Goal: Communication & Community: Answer question/provide support

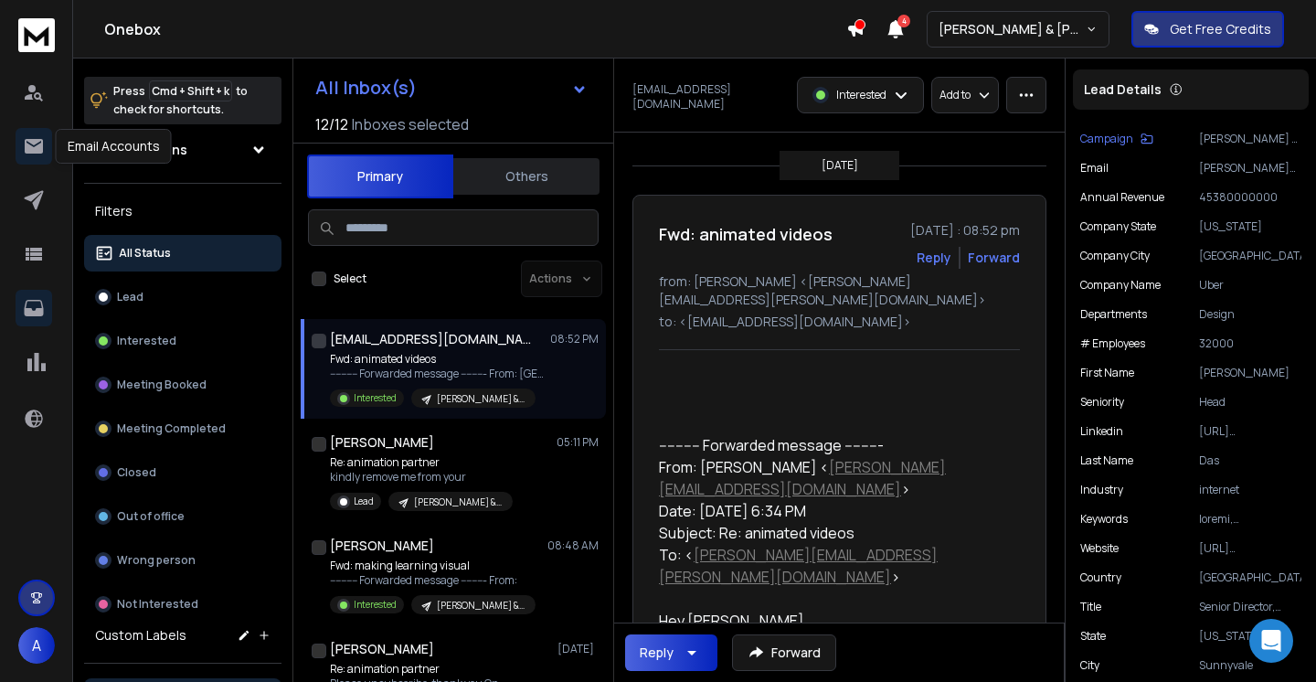
click at [25, 142] on icon at bounding box center [34, 146] width 18 height 15
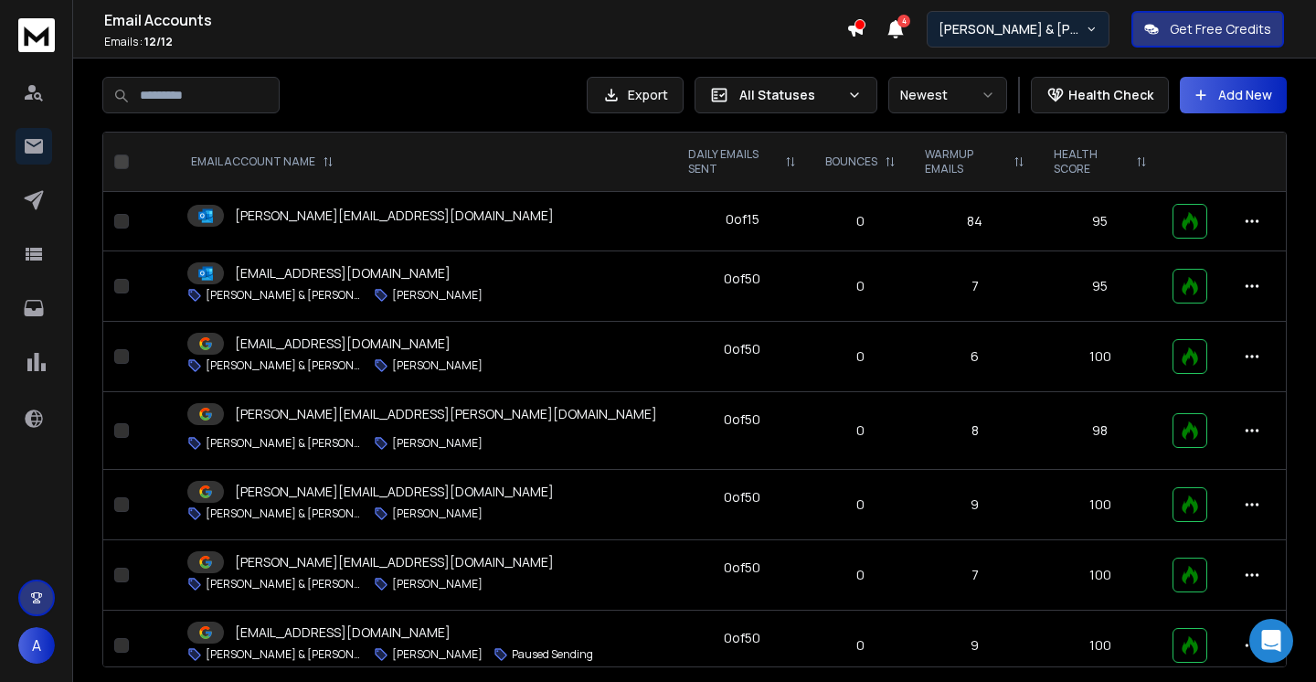
click at [1012, 32] on p "[PERSON_NAME] & [PERSON_NAME]" at bounding box center [1012, 29] width 147 height 18
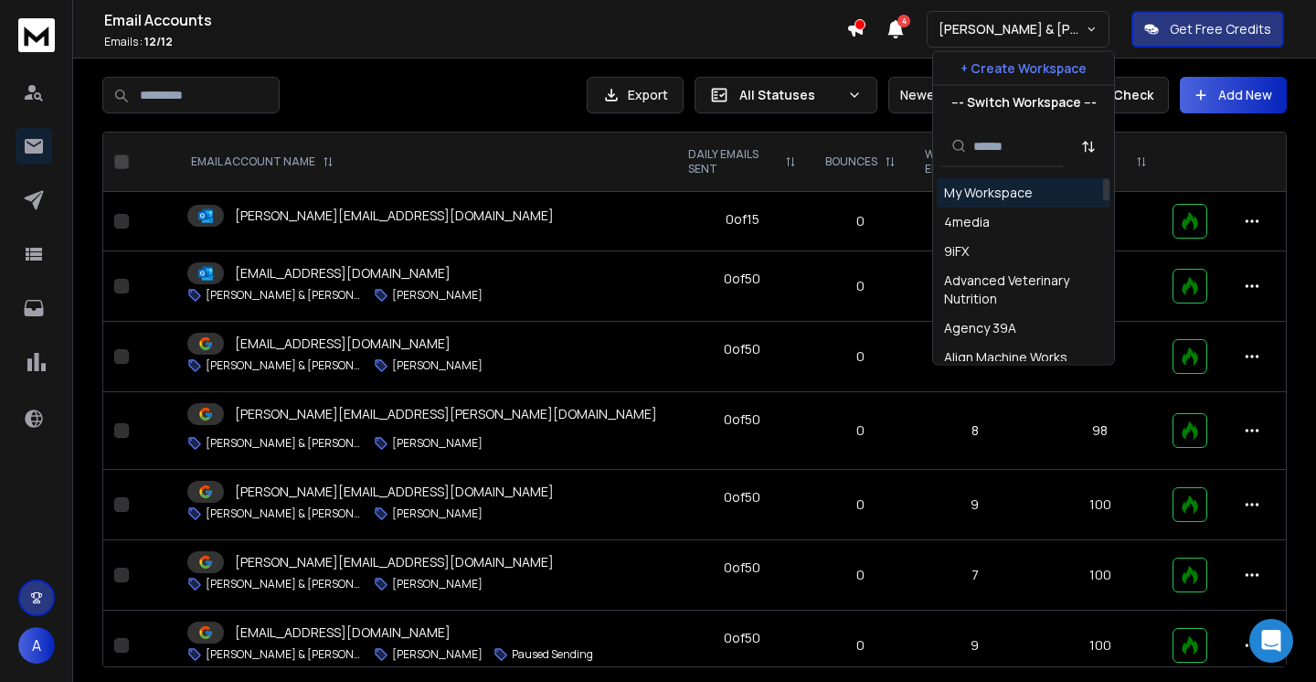
click at [995, 190] on div "My Workspace" at bounding box center [988, 193] width 89 height 18
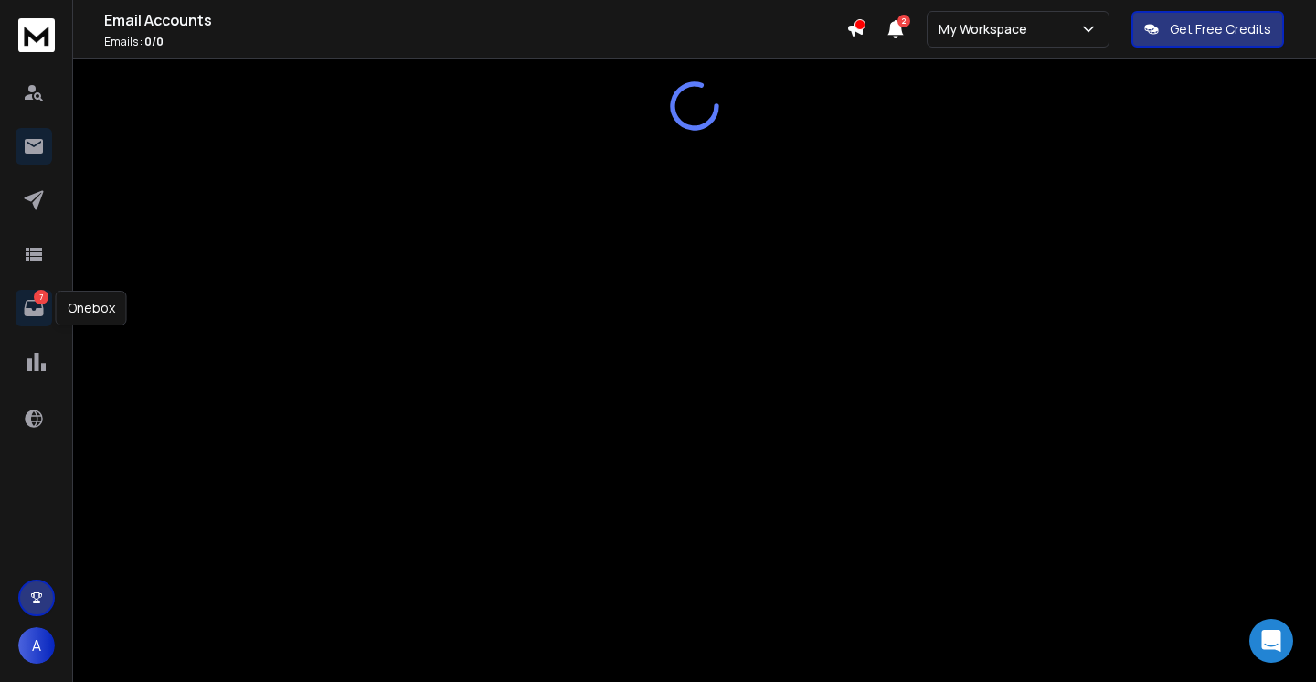
click at [34, 310] on icon at bounding box center [33, 308] width 19 height 16
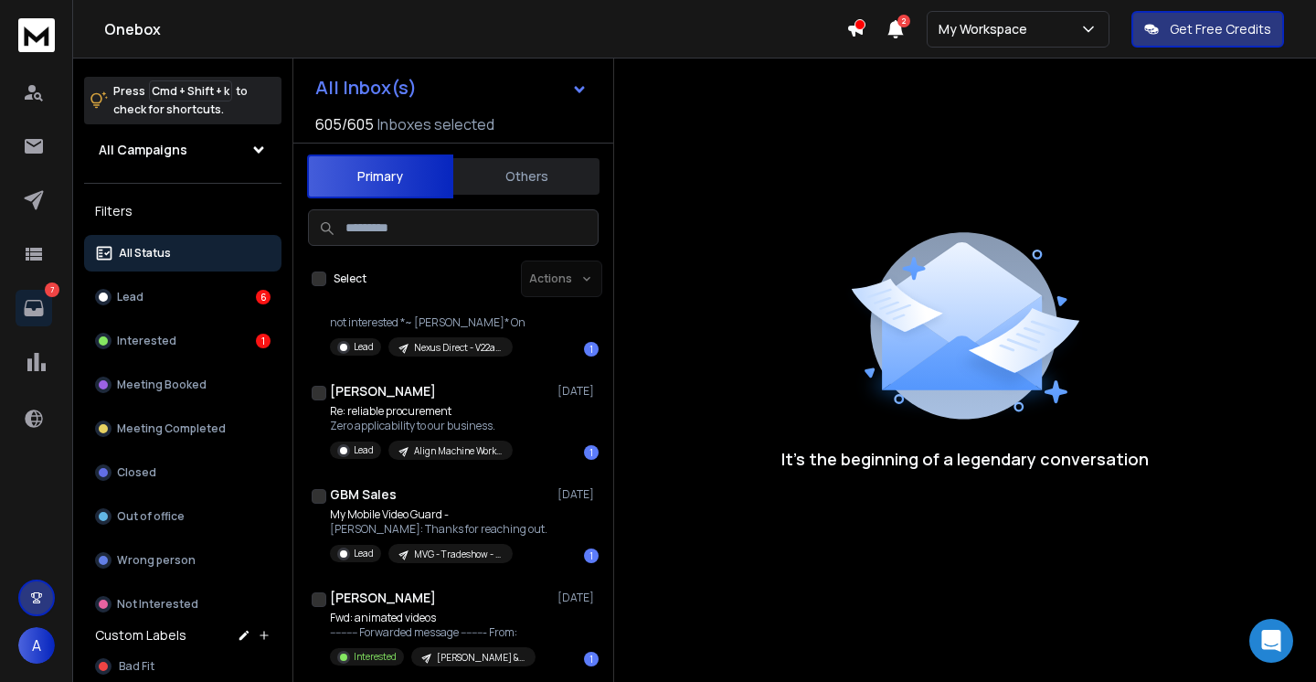
scroll to position [80, 0]
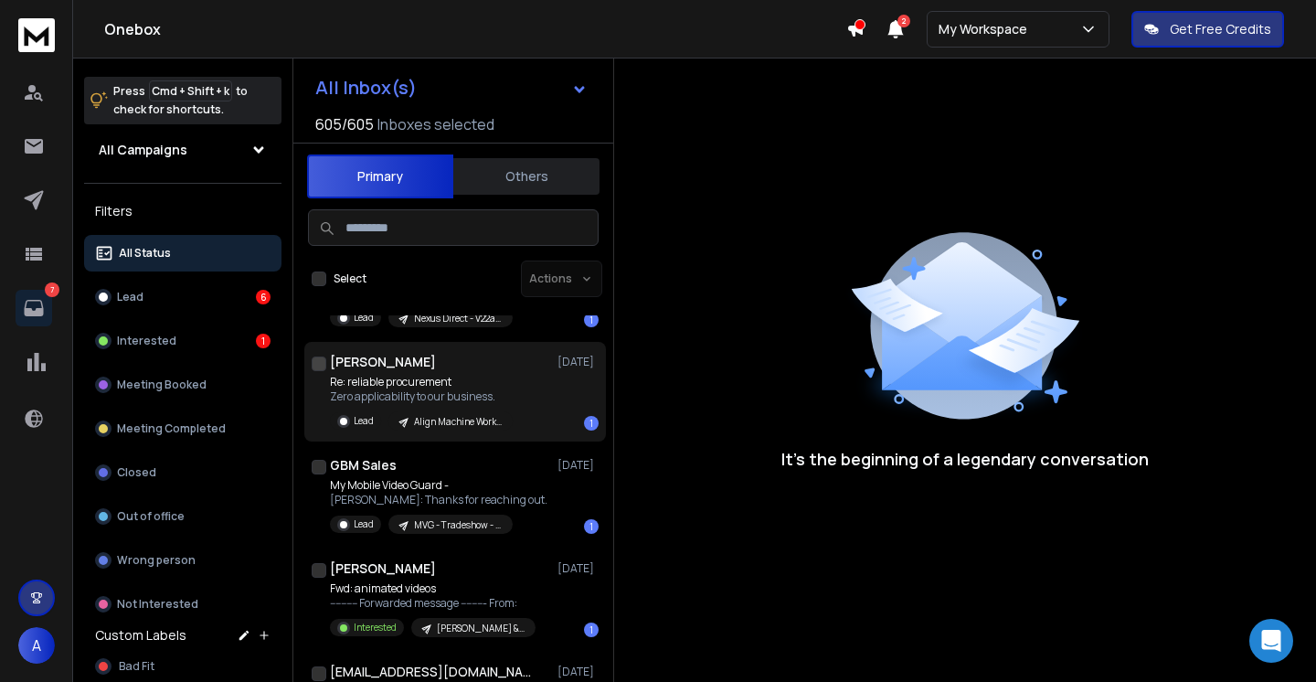
click at [486, 387] on p "Re: reliable procurement" at bounding box center [421, 382] width 183 height 15
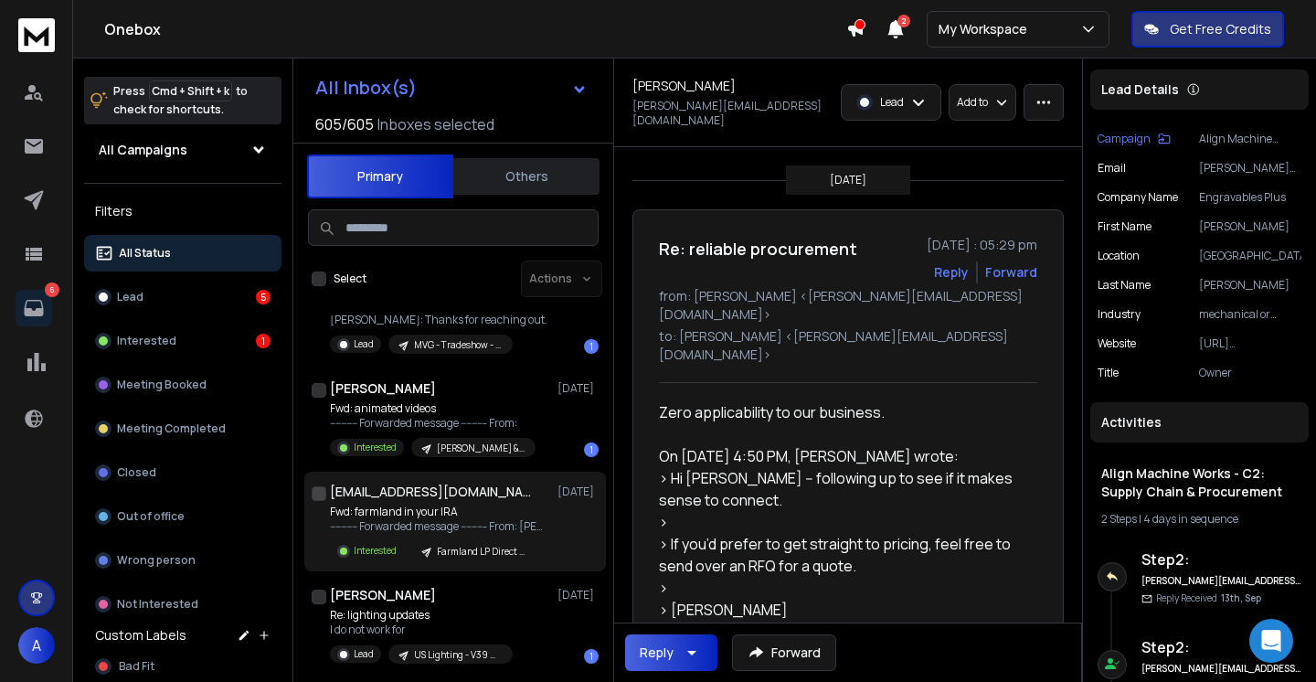
scroll to position [118, 0]
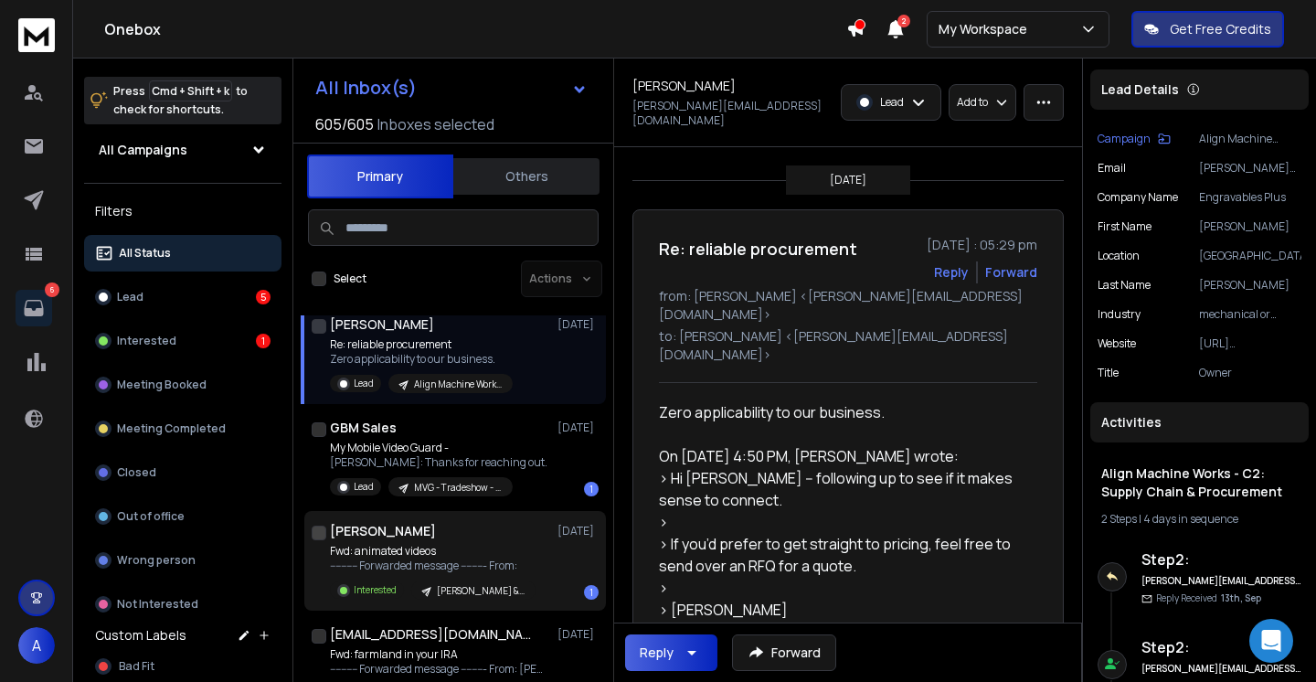
click at [462, 560] on p "---------- Forwarded message --------- From:" at bounding box center [433, 566] width 206 height 15
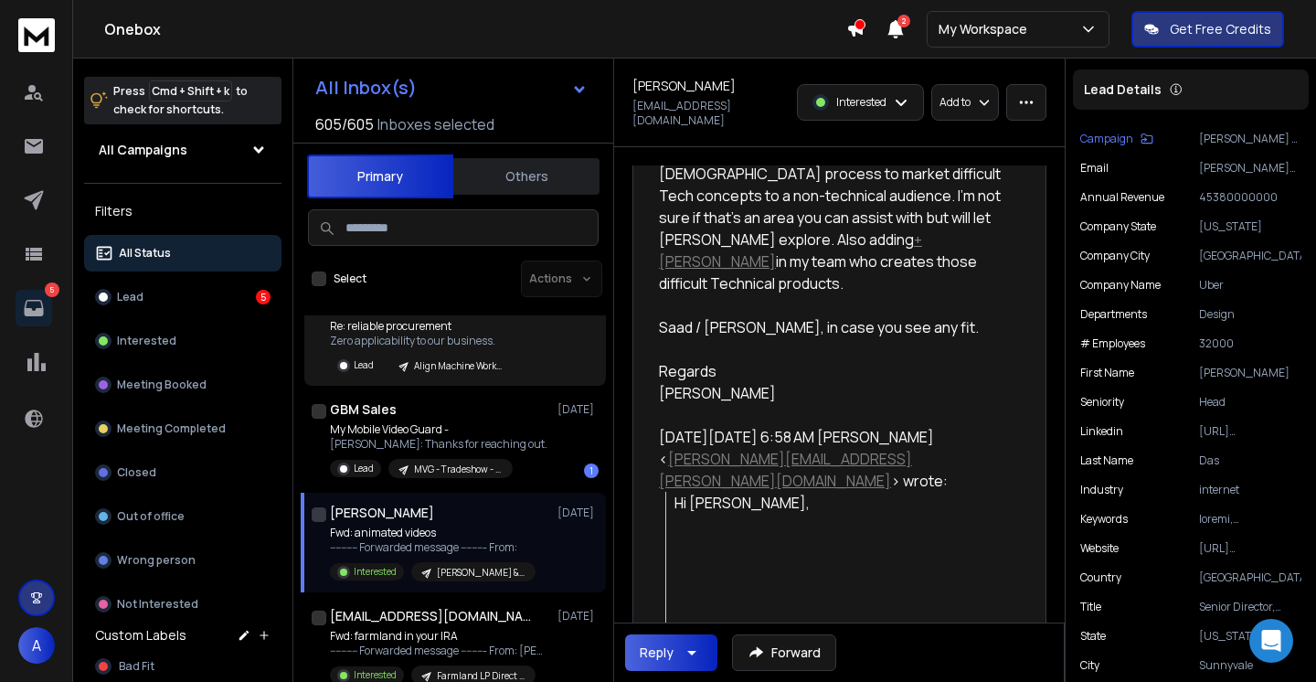
scroll to position [172, 0]
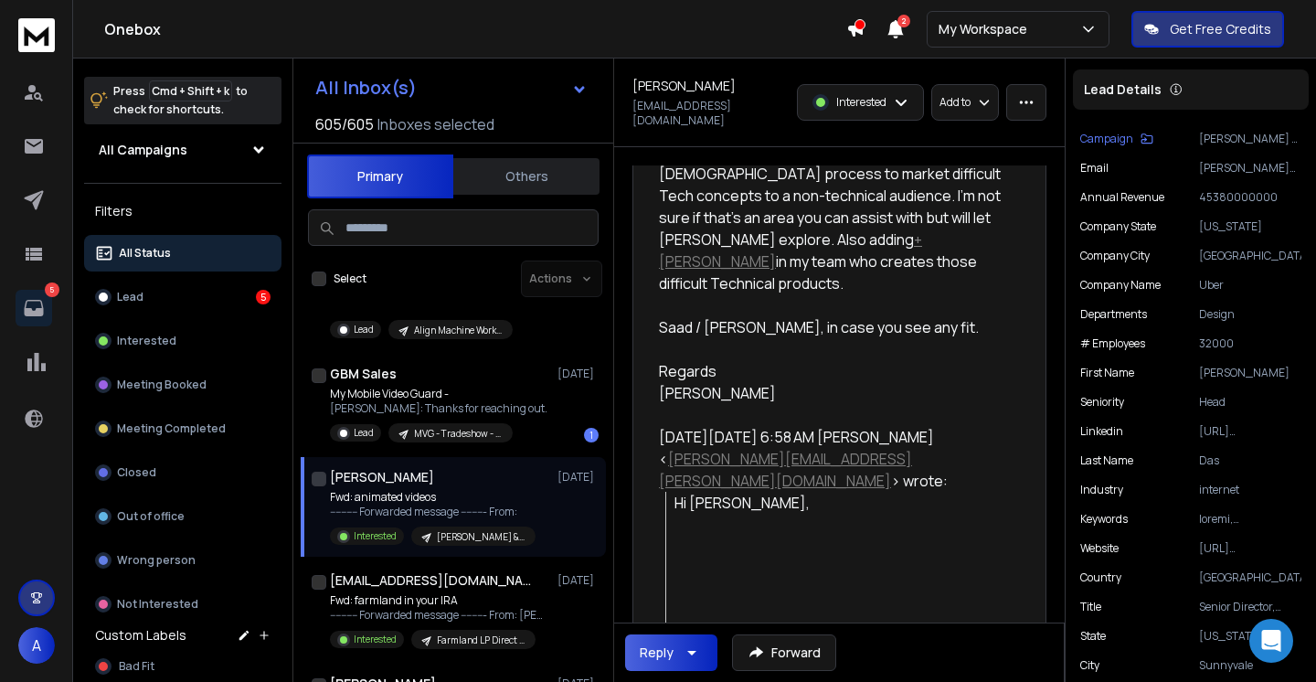
click at [488, 502] on p "Fwd: animated videos" at bounding box center [433, 497] width 206 height 15
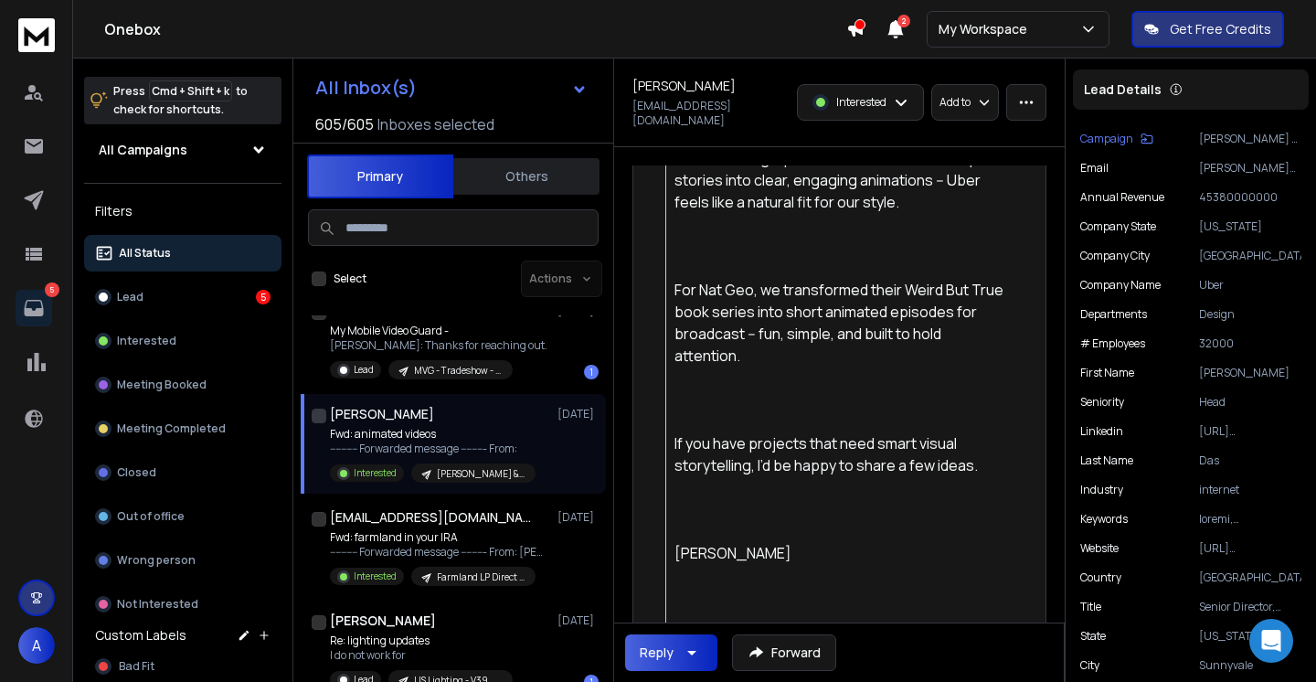
scroll to position [1194, 0]
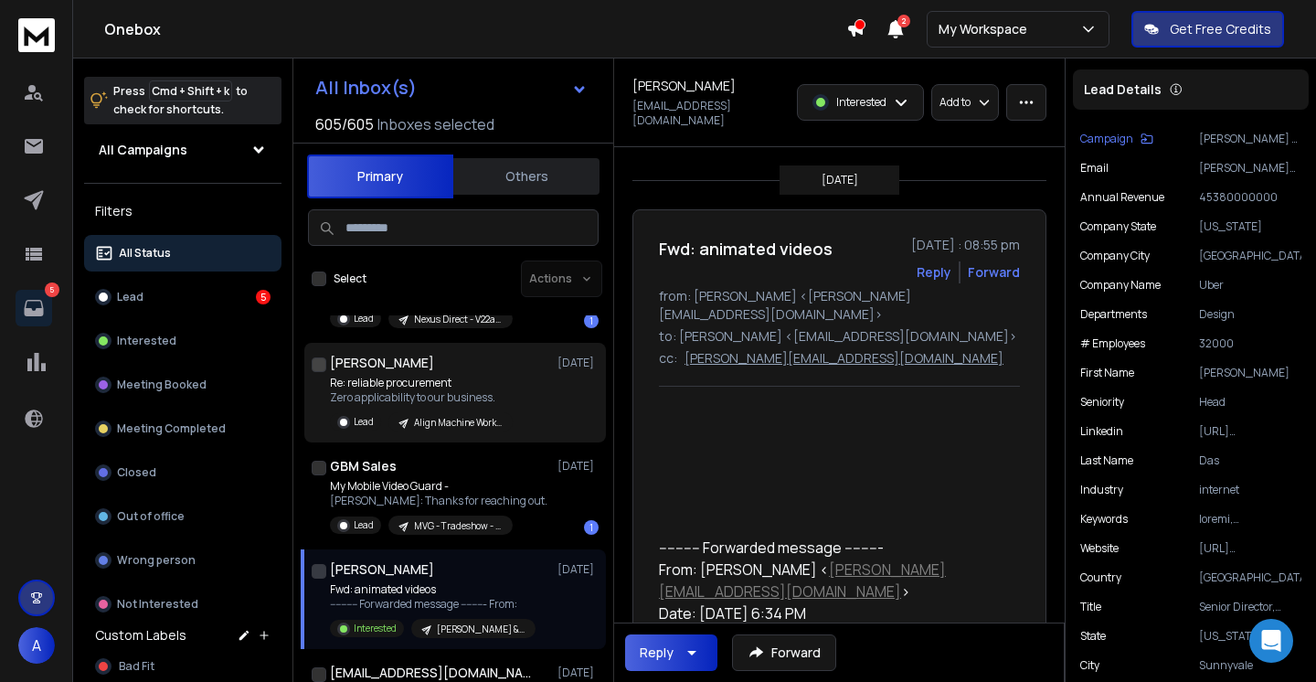
scroll to position [84, 0]
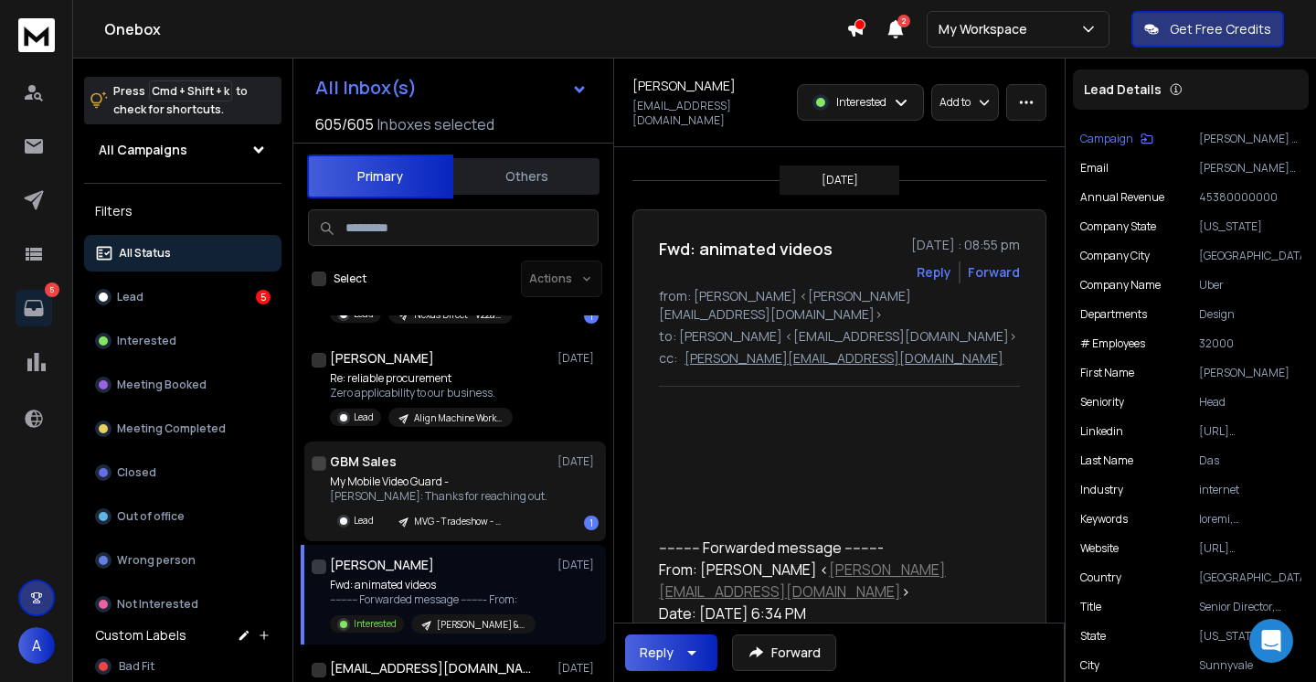
click at [470, 490] on p "[PERSON_NAME]: Thanks for reaching out." at bounding box center [439, 496] width 218 height 15
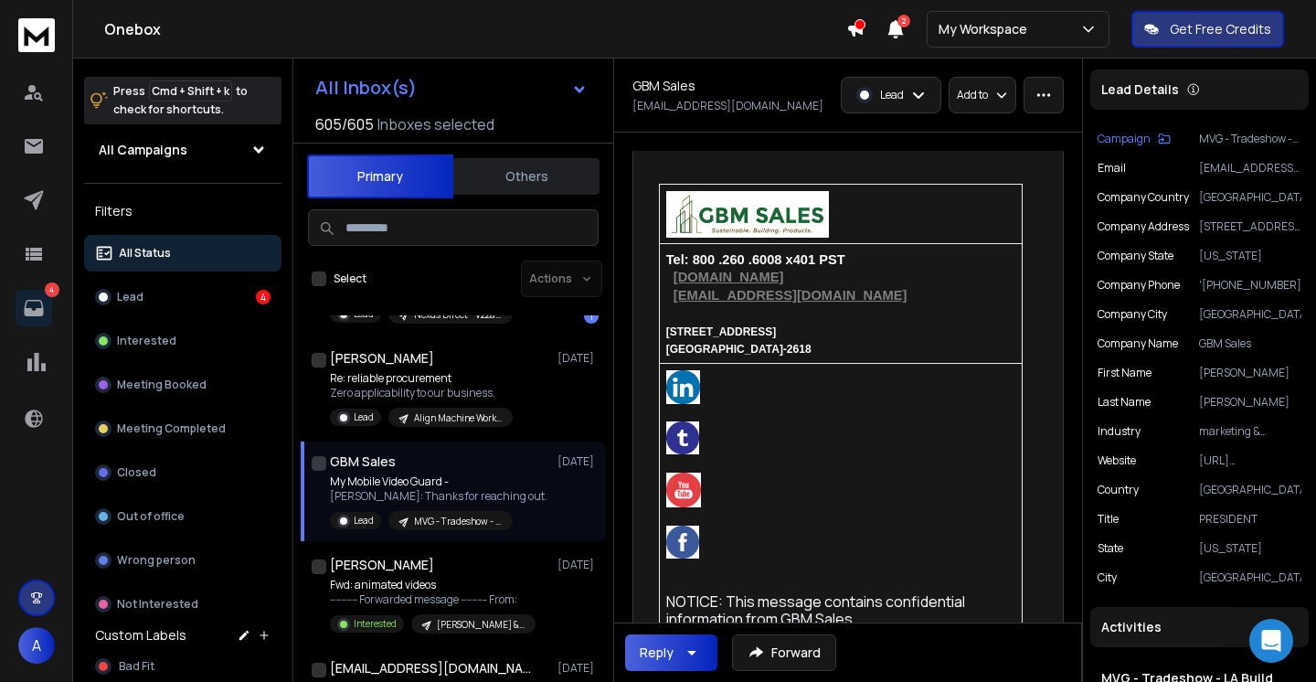
scroll to position [0, 0]
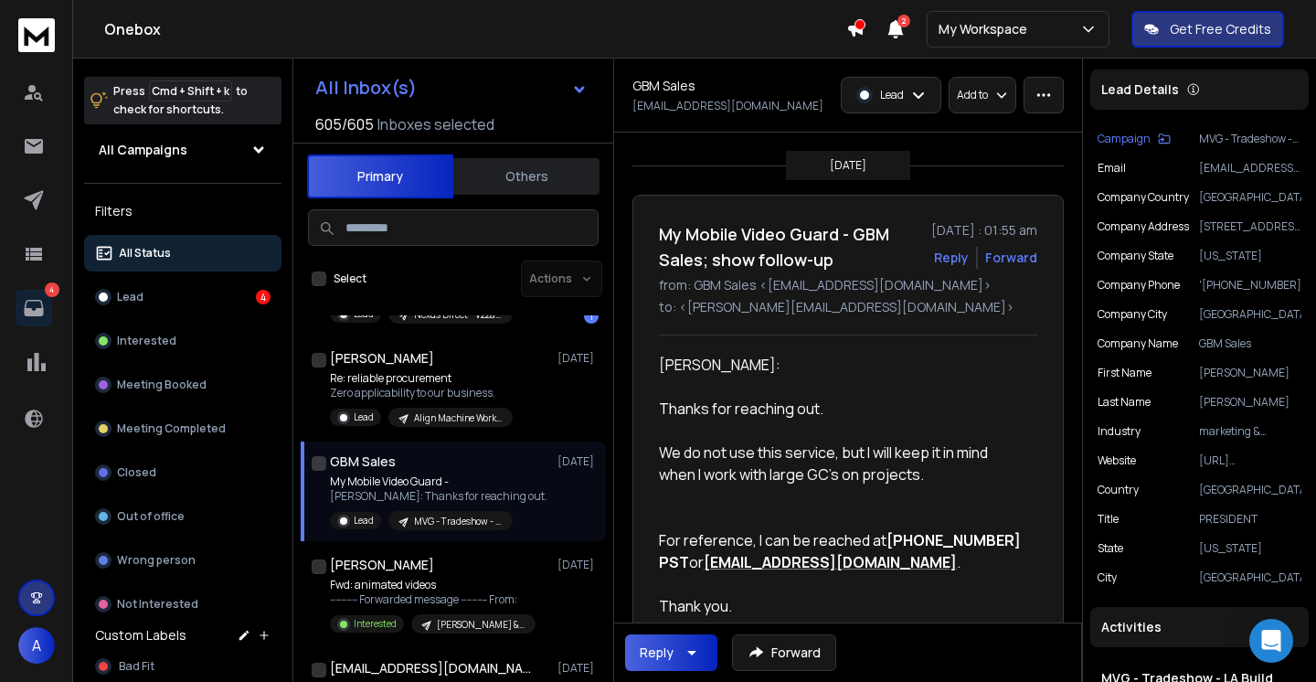
click at [899, 102] on div "Lead" at bounding box center [891, 95] width 99 height 35
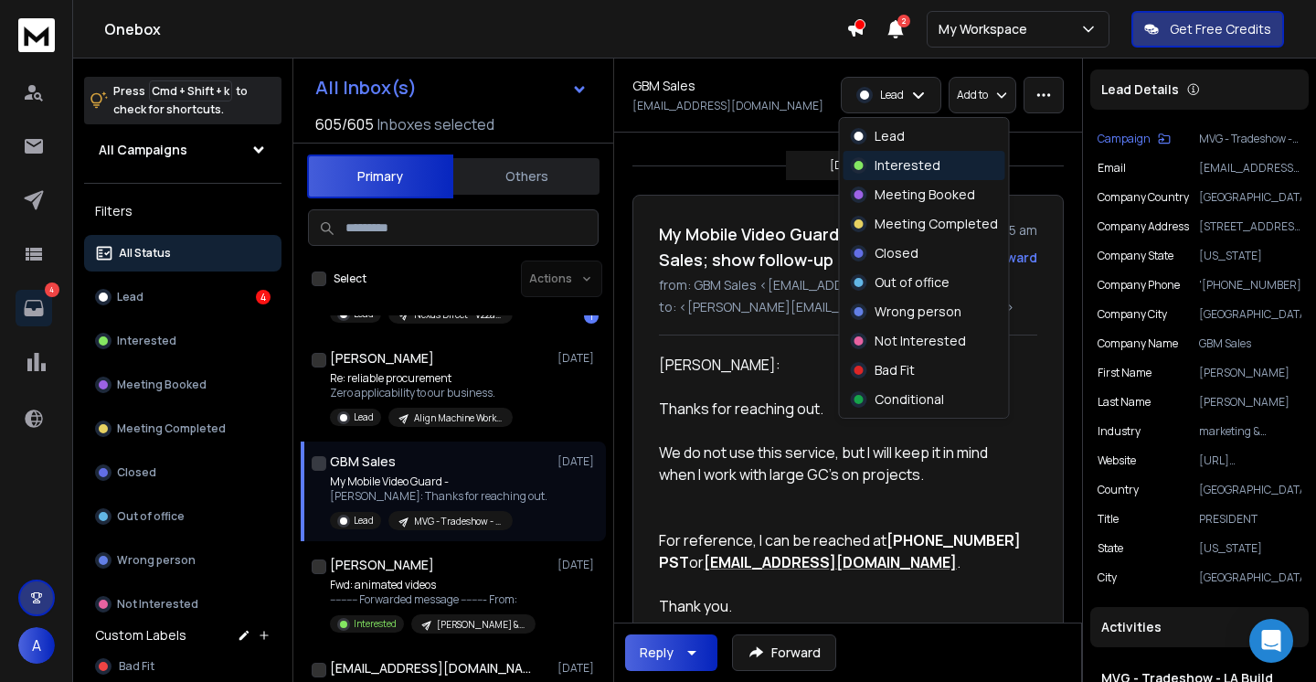
click at [879, 166] on p "Interested" at bounding box center [908, 165] width 66 height 18
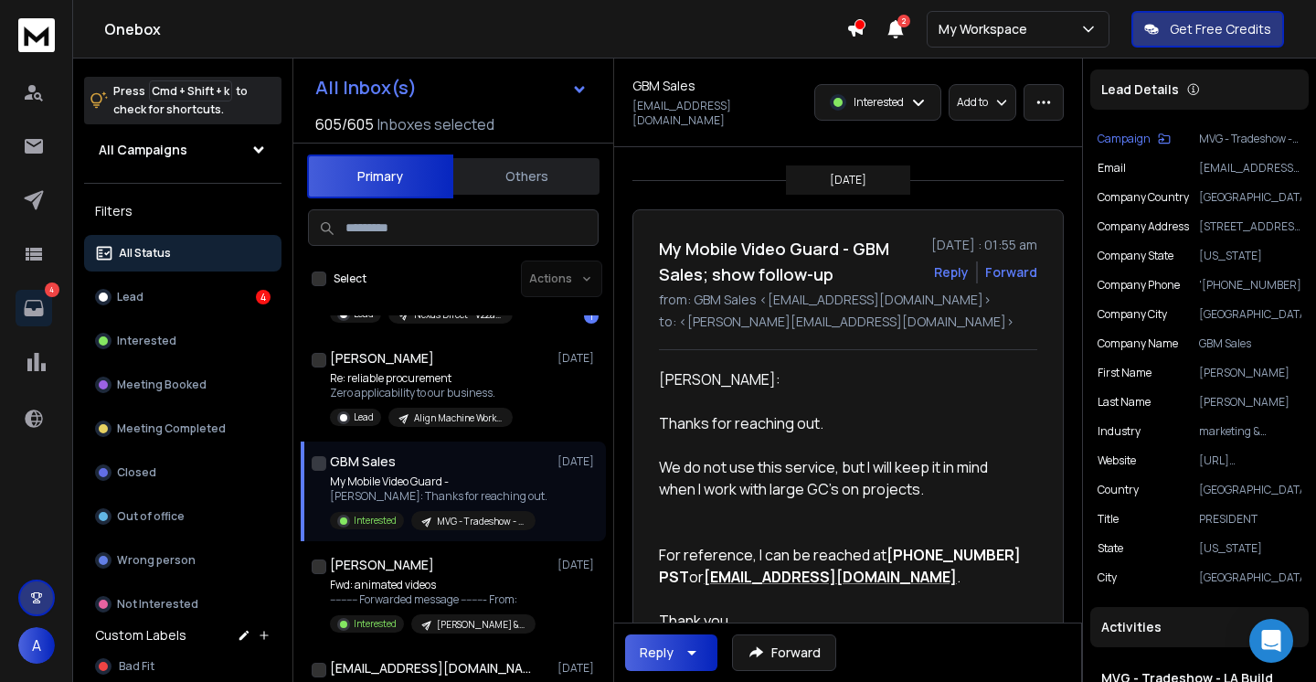
click at [1007, 263] on div "Forward" at bounding box center [1011, 272] width 52 height 18
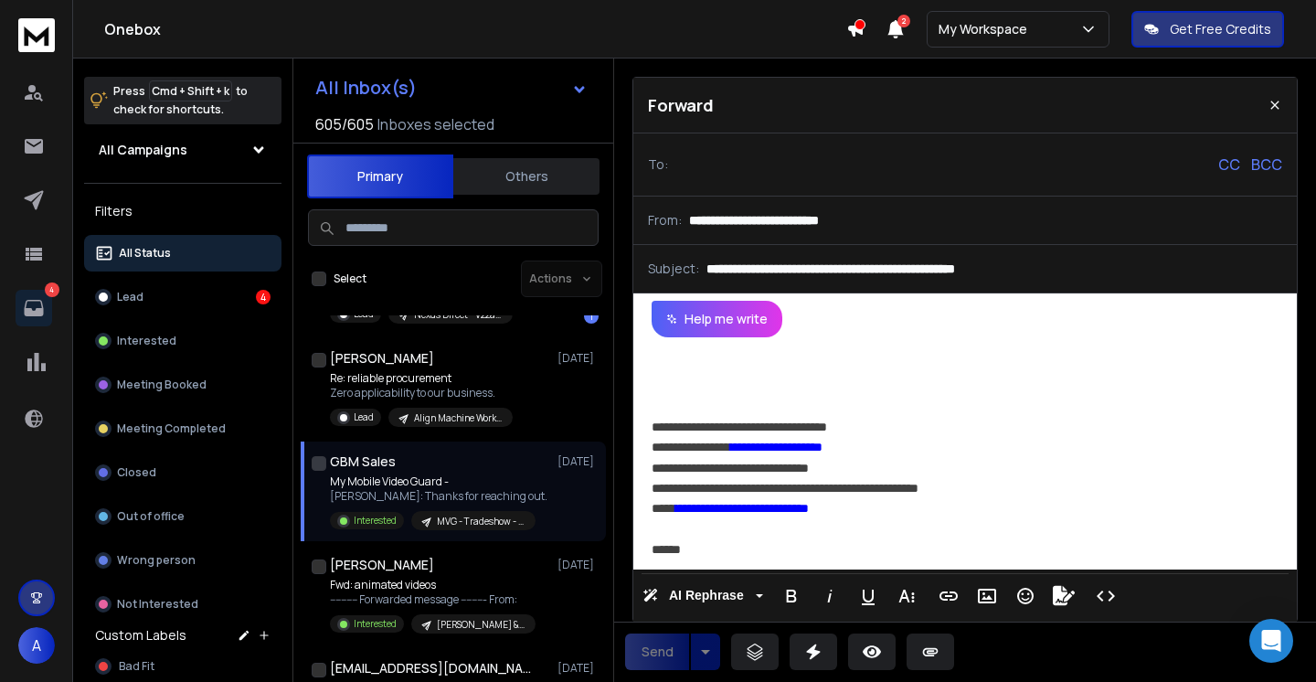
click at [741, 165] on input at bounding box center [740, 164] width 128 height 33
type input "**********"
click at [649, 657] on button "Send" at bounding box center [657, 651] width 64 height 37
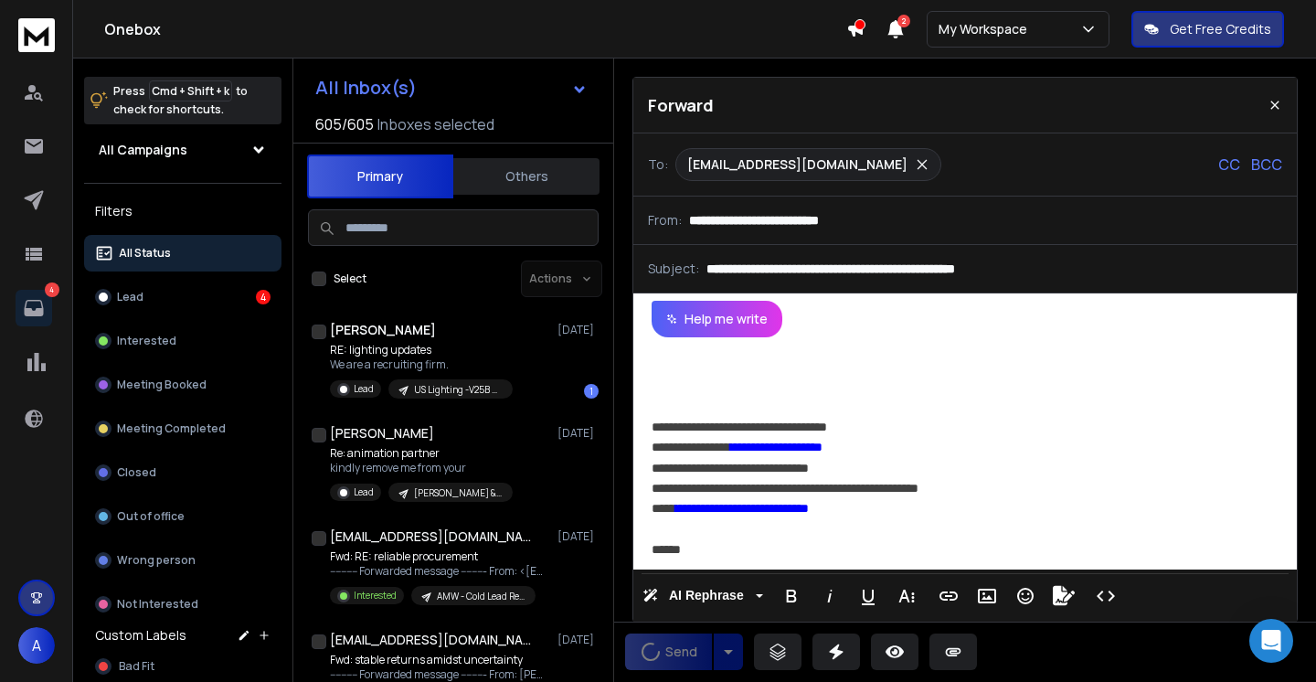
scroll to position [846, 0]
